Goal: Task Accomplishment & Management: Use online tool/utility

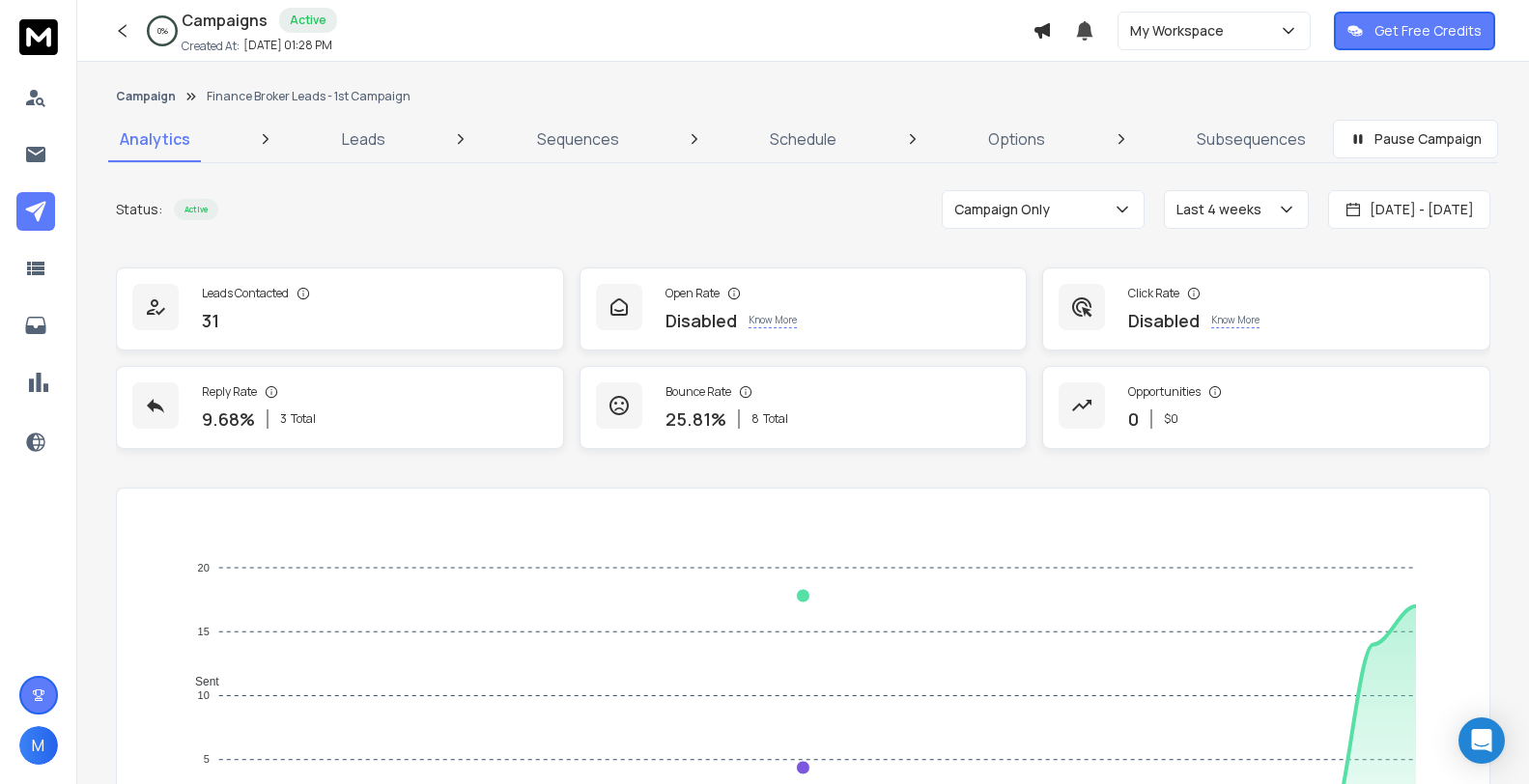
scroll to position [422, 0]
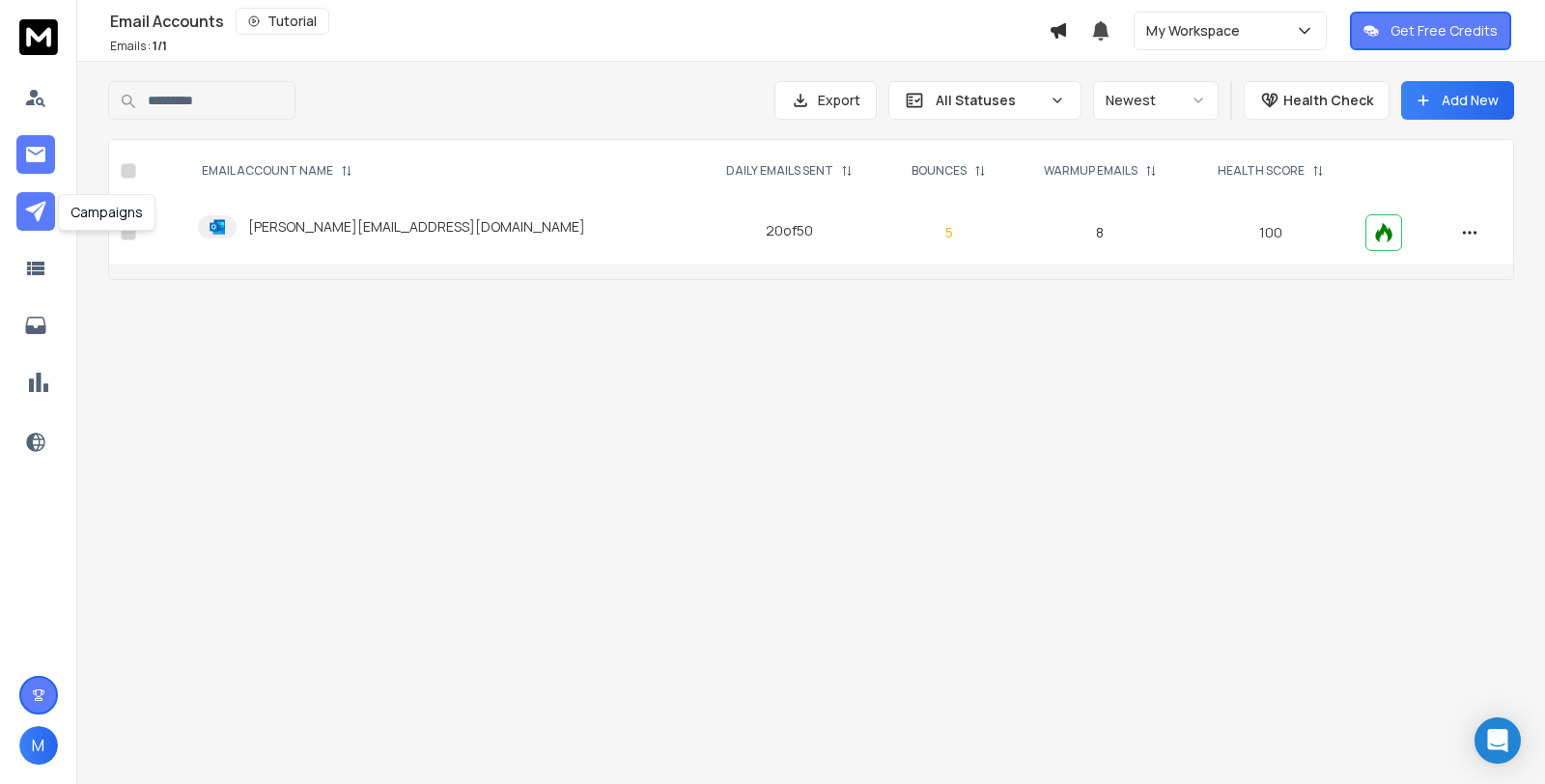
click at [51, 204] on link at bounding box center [35, 211] width 38 height 38
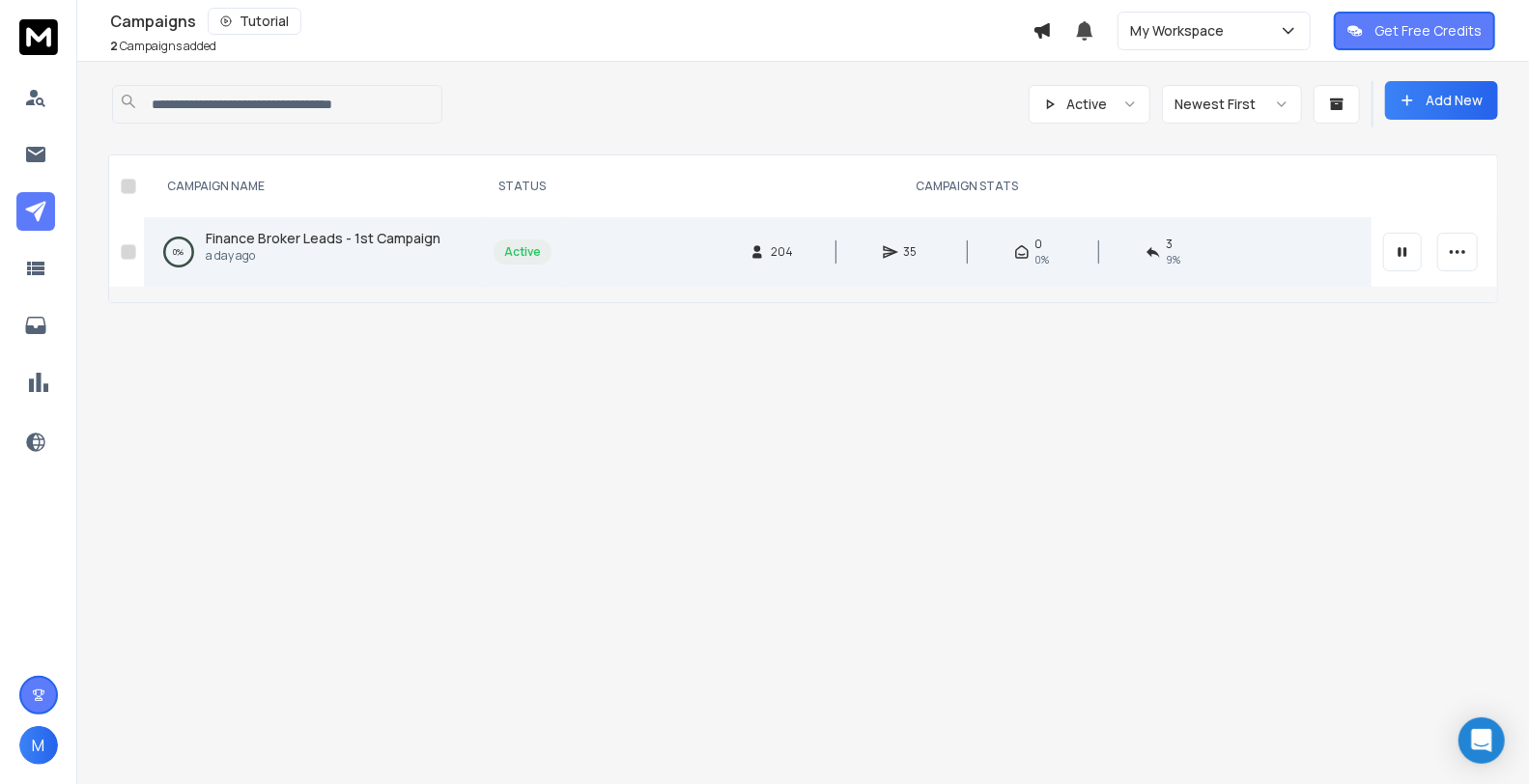
click at [360, 249] on p "a day ago" at bounding box center [323, 256] width 234 height 16
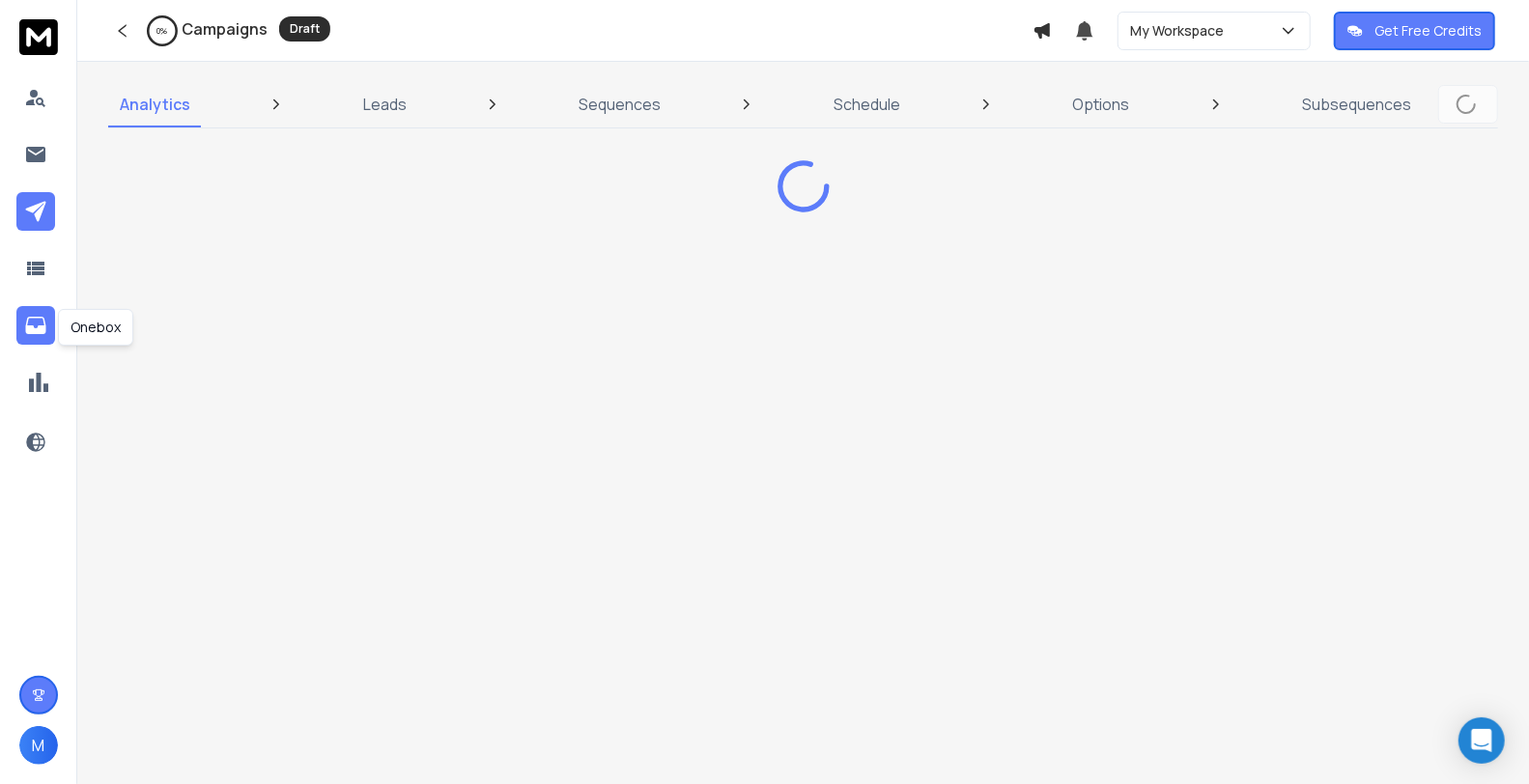
click at [39, 329] on icon at bounding box center [34, 325] width 21 height 18
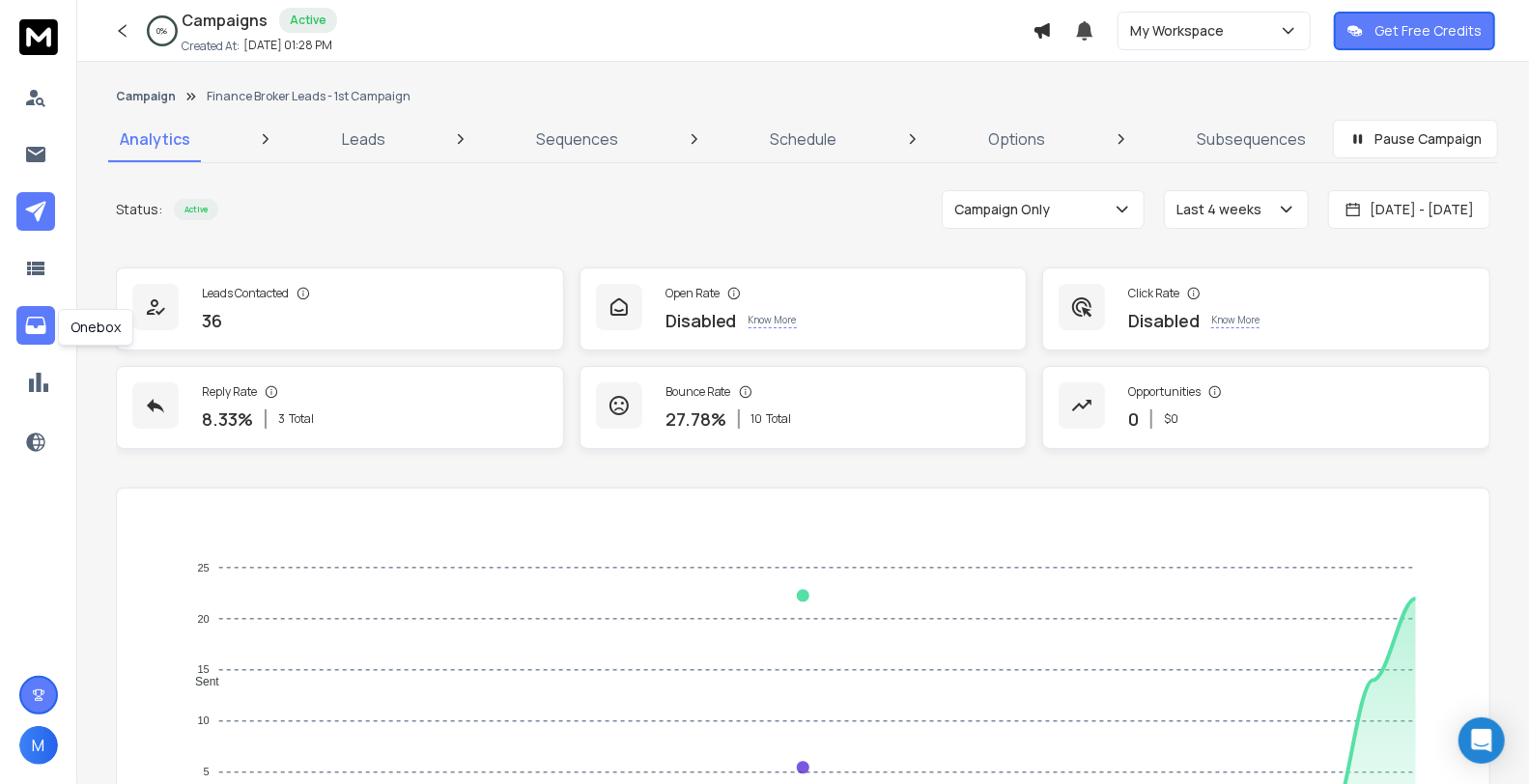
click at [32, 329] on icon at bounding box center [34, 325] width 21 height 18
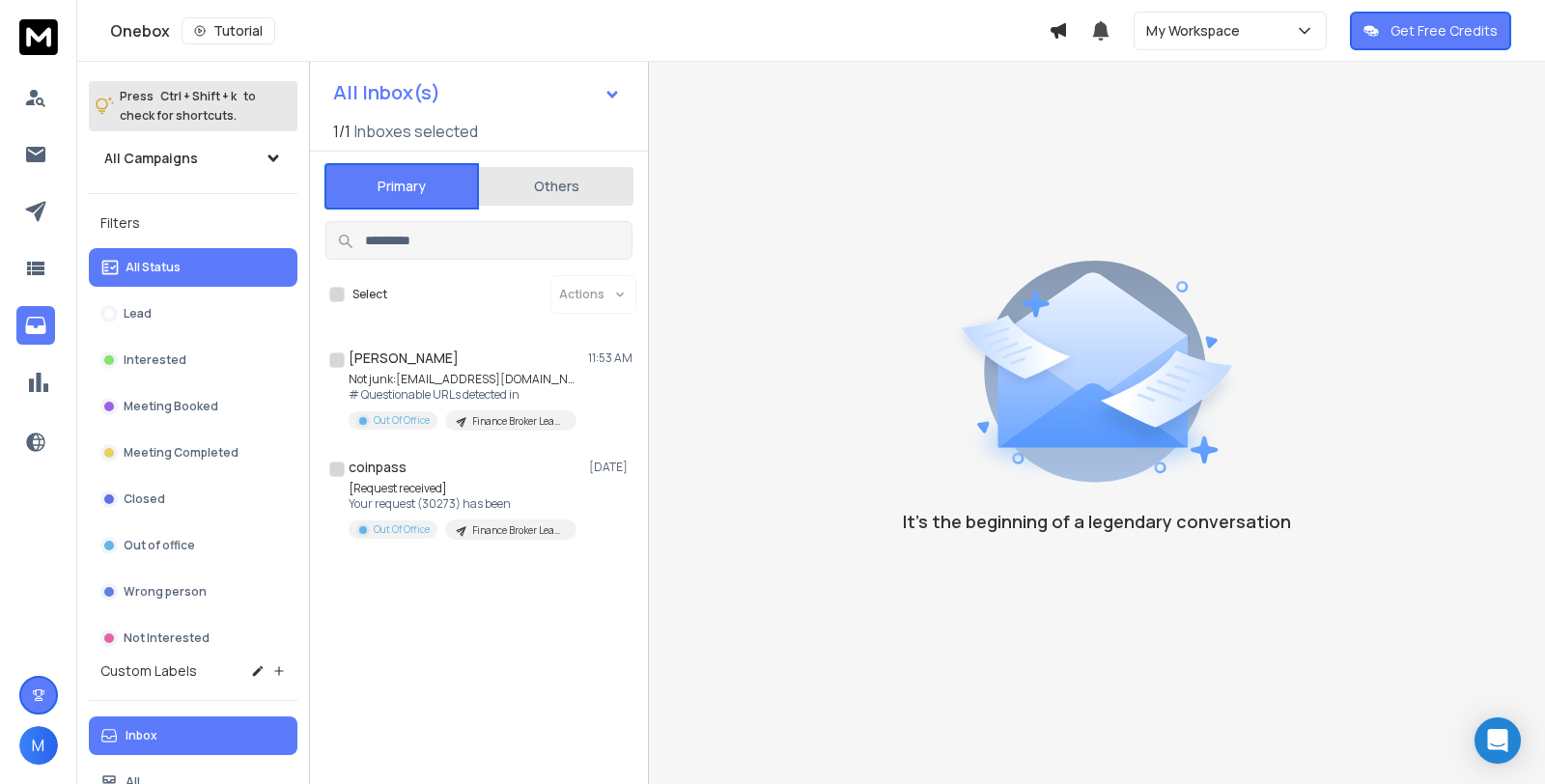
click at [184, 266] on button "All Status" at bounding box center [193, 267] width 209 height 38
click at [163, 310] on button "Lead" at bounding box center [193, 313] width 209 height 38
click at [163, 310] on div "All Status Lead Interested Meeting Booked Meeting Completed Closed Out of offic…" at bounding box center [193, 453] width 209 height 410
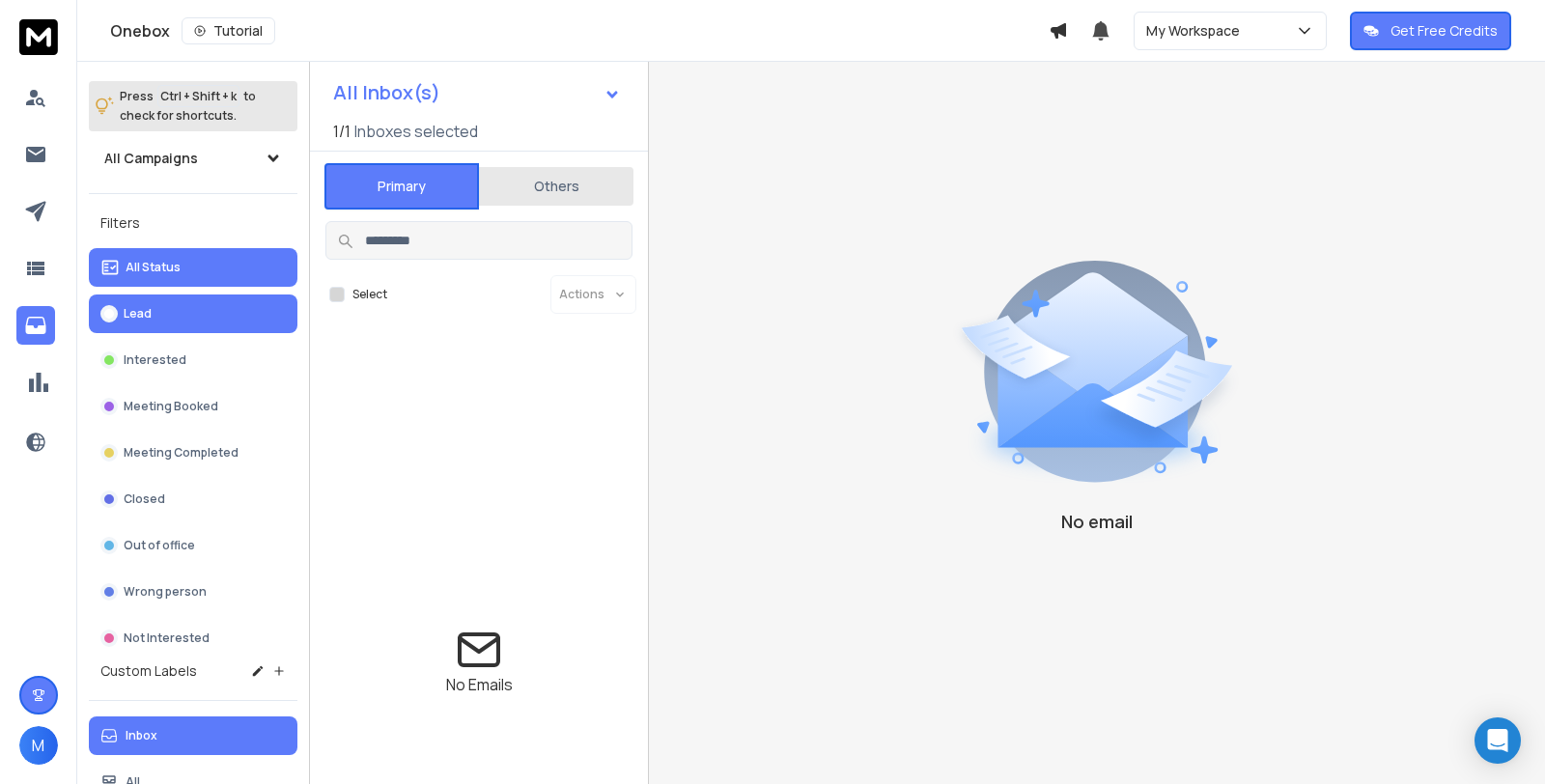
click at [169, 275] on div "All Status" at bounding box center [140, 268] width 80 height 20
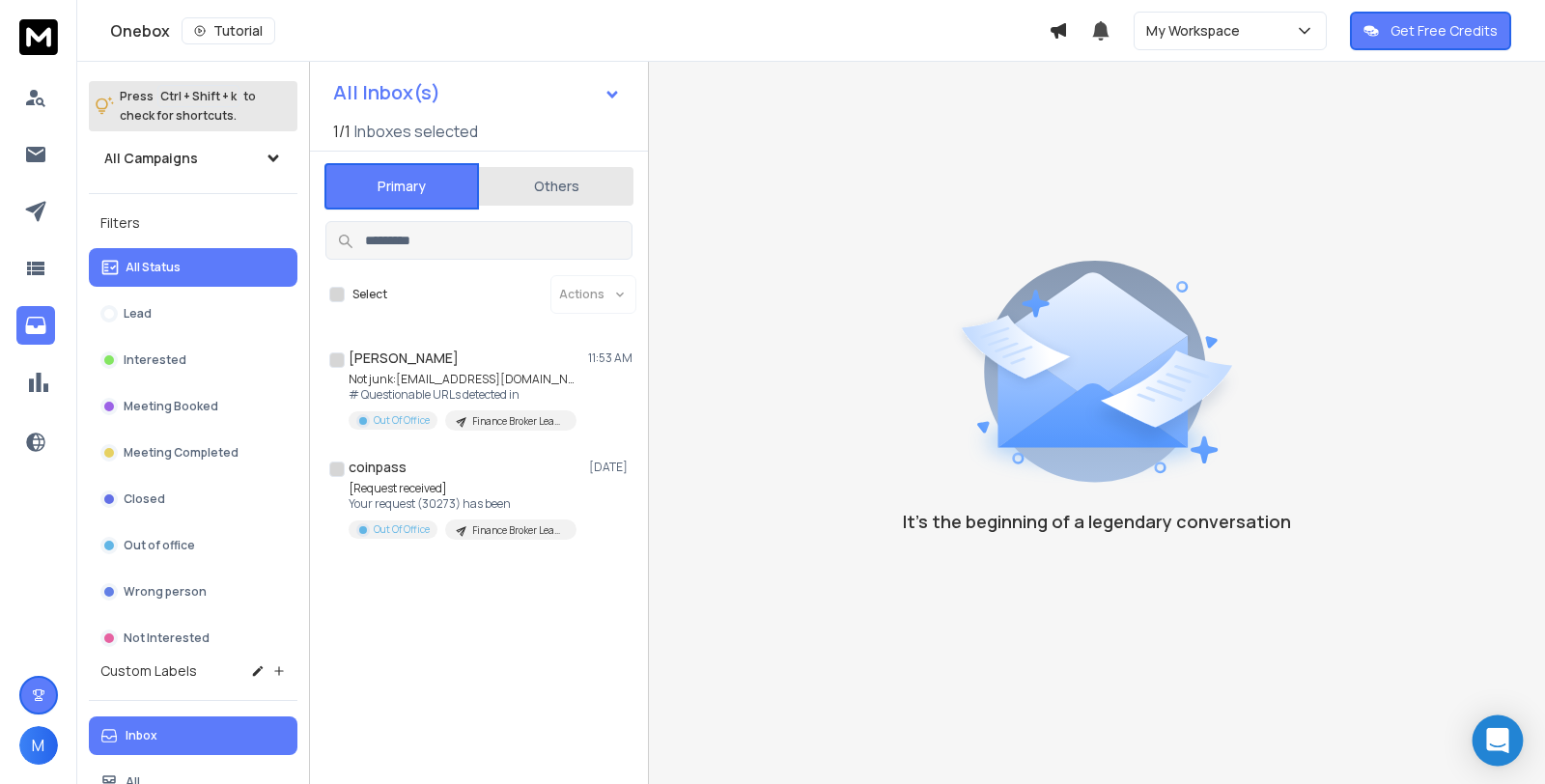
click at [1503, 734] on icon "Open Intercom Messenger" at bounding box center [1497, 740] width 23 height 25
click at [1503, 734] on div "Open Intercom Messenger" at bounding box center [1499, 741] width 51 height 51
click at [1488, 736] on icon "Open Intercom Messenger" at bounding box center [1496, 738] width 32 height 32
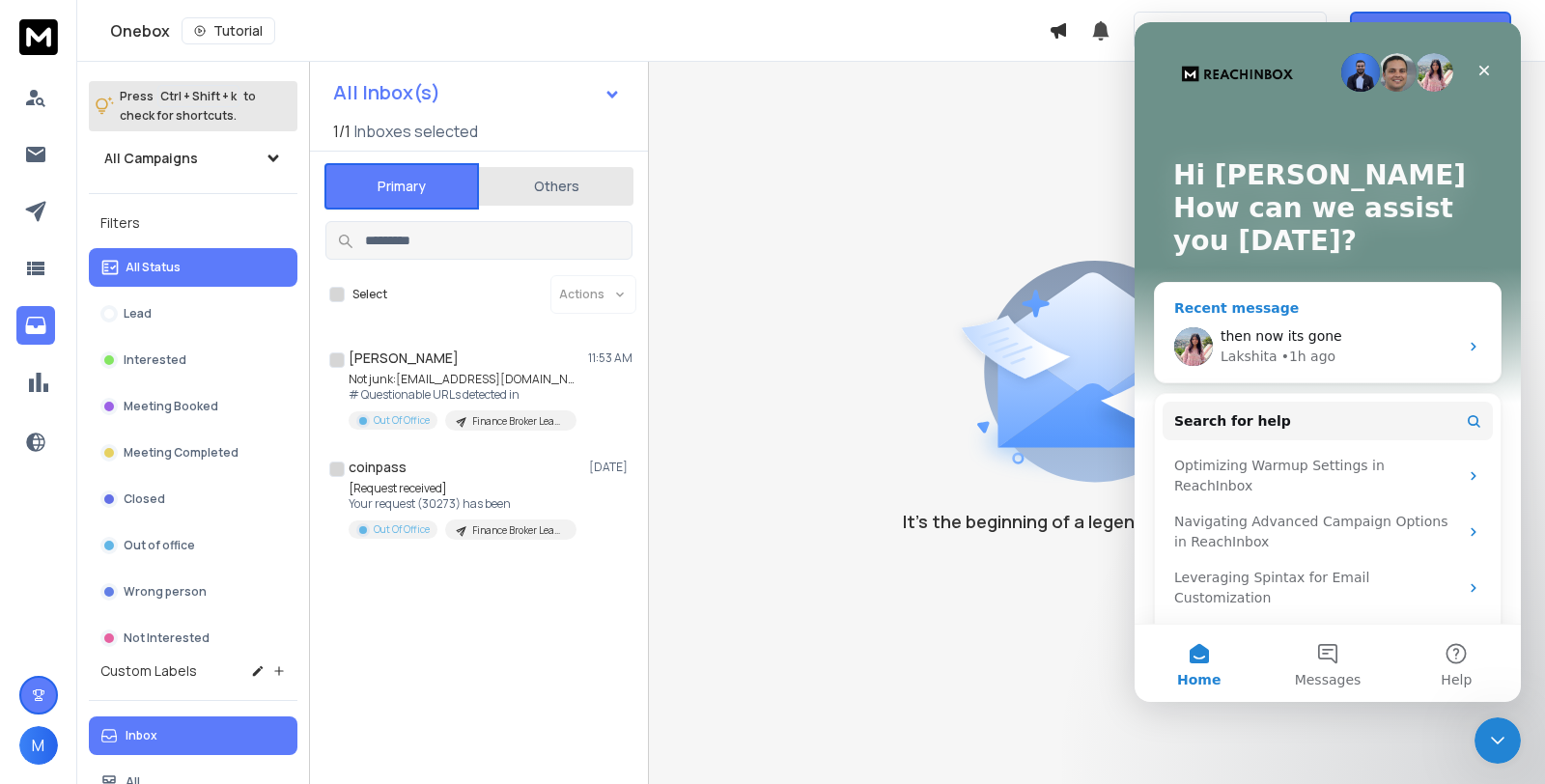
click at [1326, 337] on span "then now its gone" at bounding box center [1282, 336] width 122 height 16
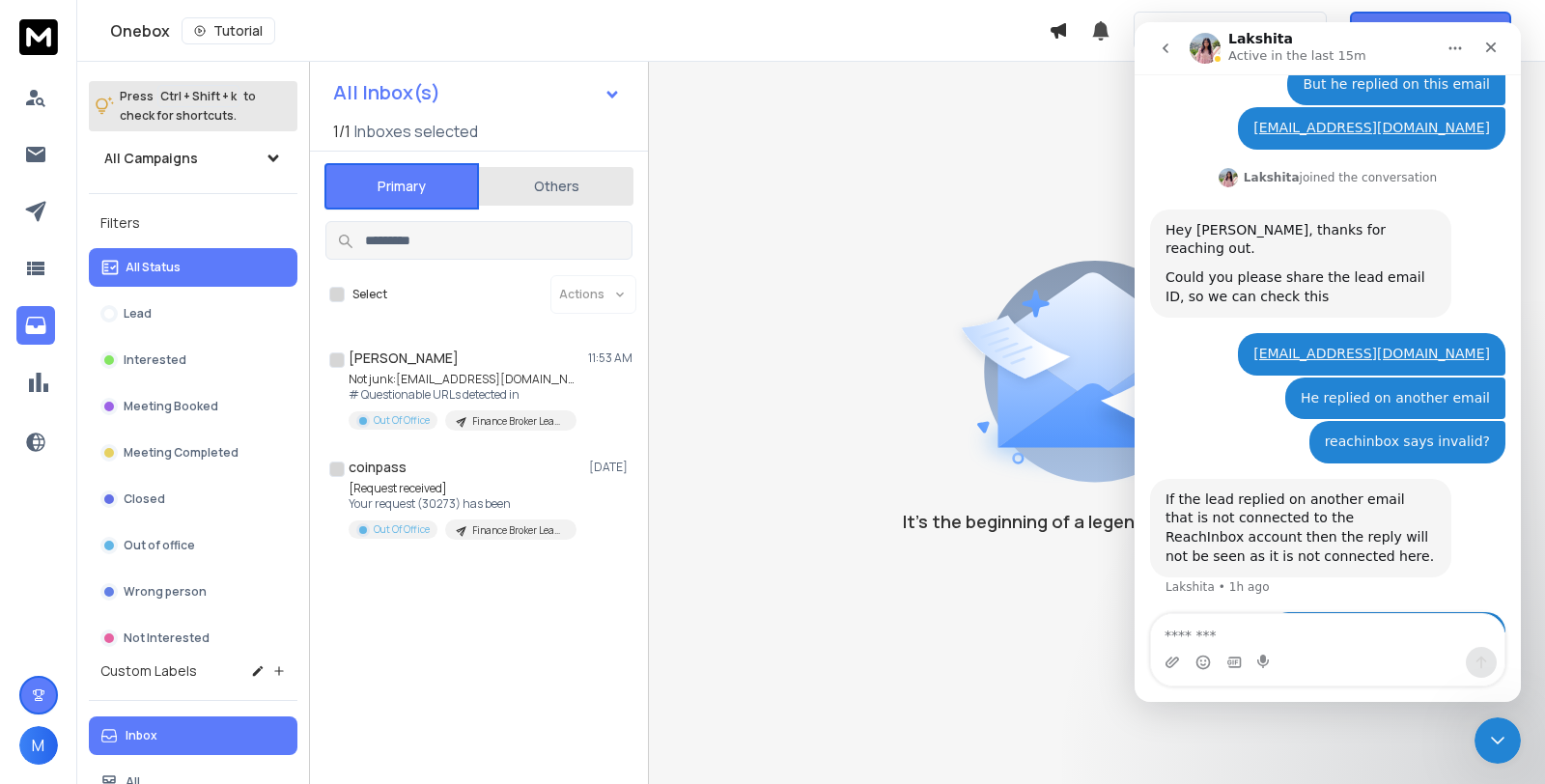
scroll to position [445, 0]
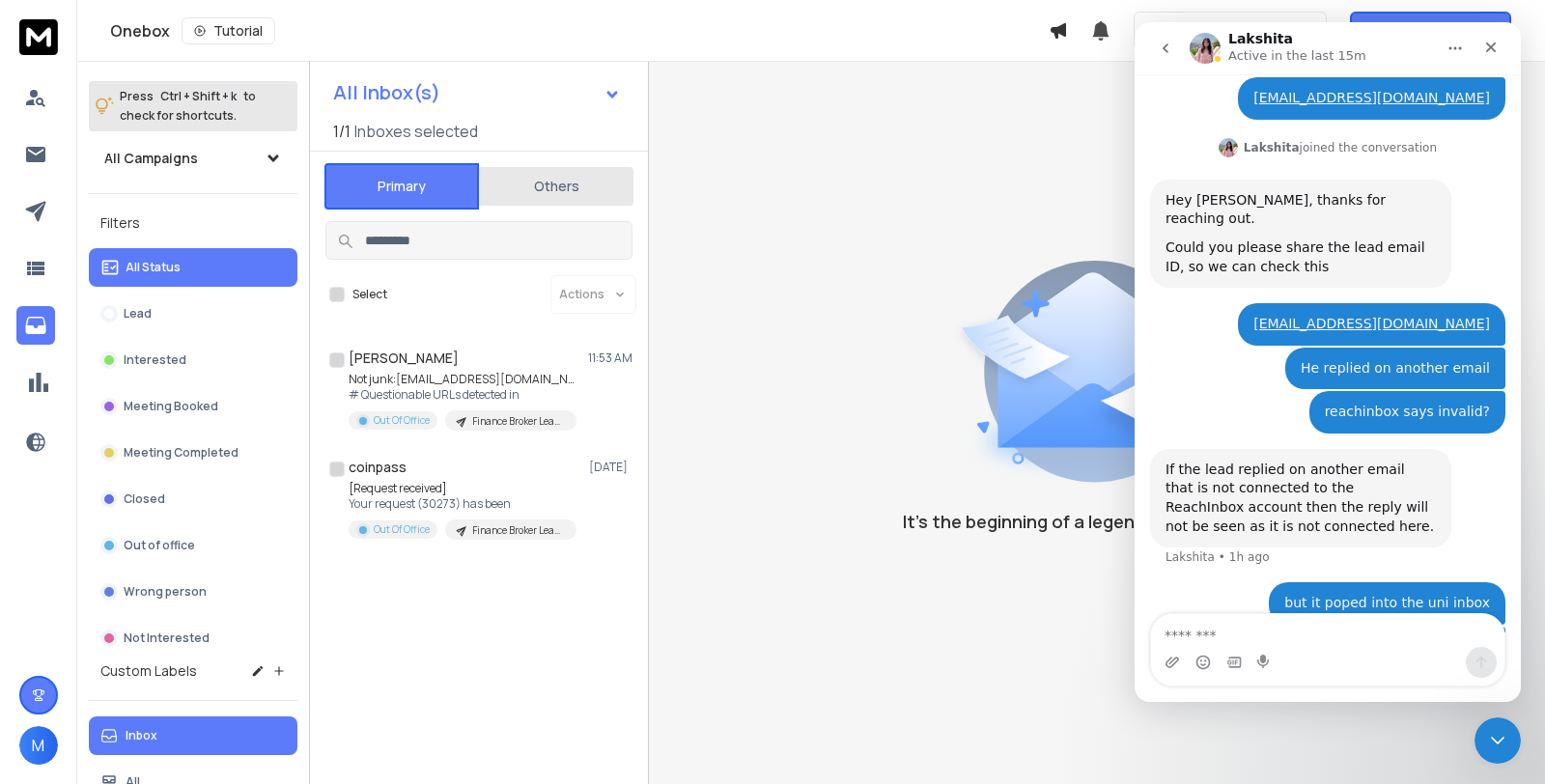
click at [1355, 630] on textarea "Message…" at bounding box center [1327, 629] width 354 height 33
type textarea "*"
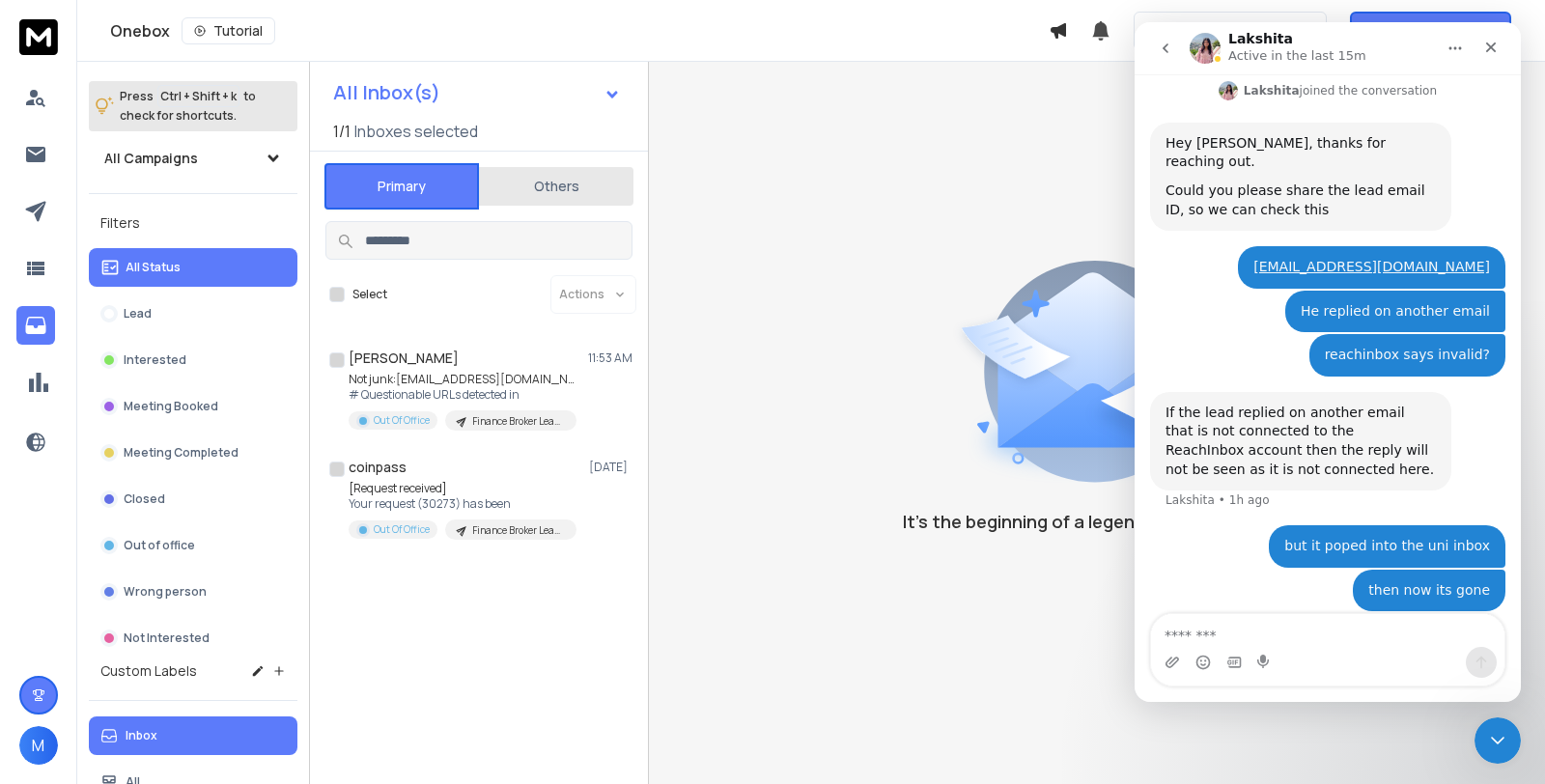
click at [819, 265] on div "It’s the beginning of a legendary conversation" at bounding box center [1098, 395] width 897 height 666
